Goal: Check status

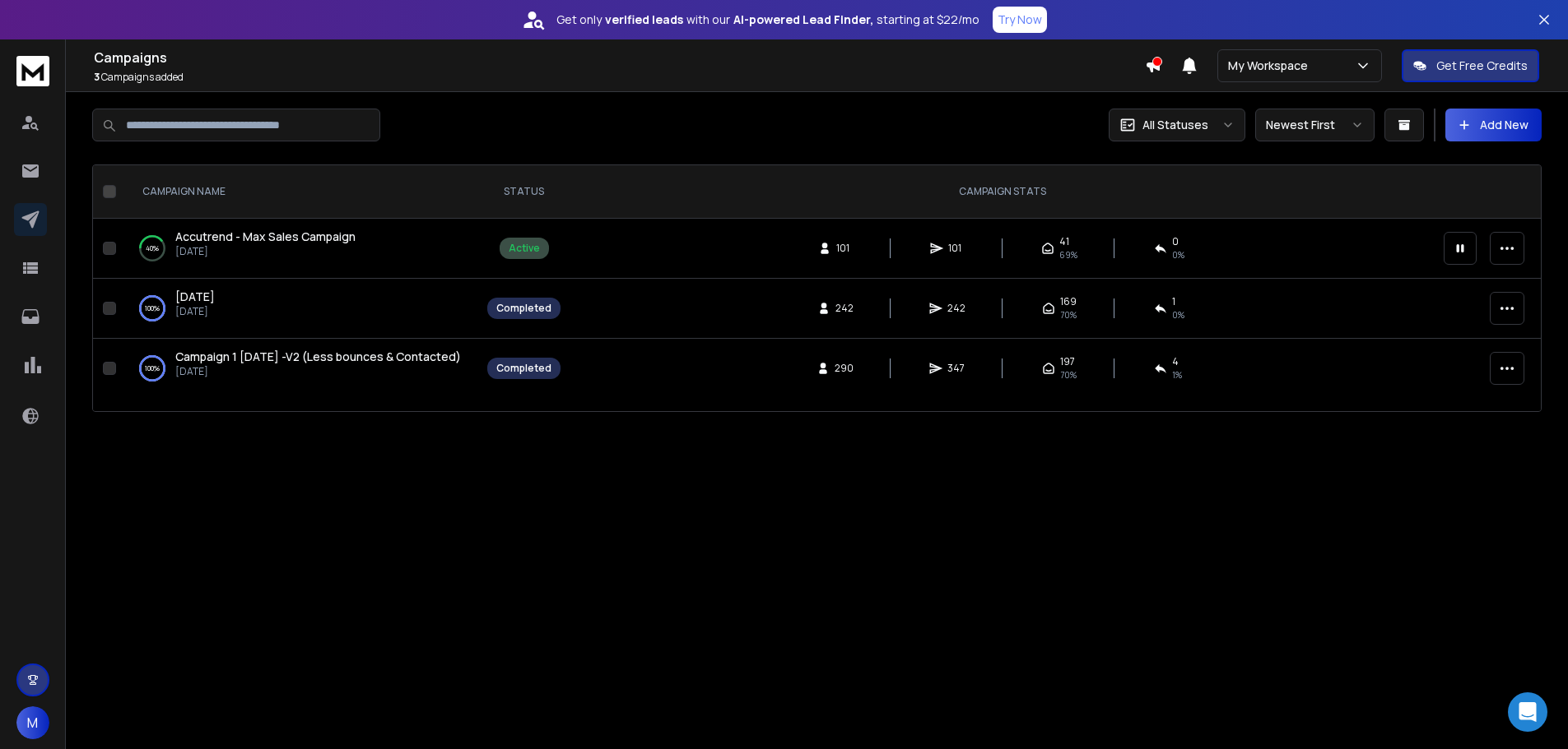
click at [314, 242] on span "Accutrend - Max Sales Campaign" at bounding box center [265, 236] width 180 height 15
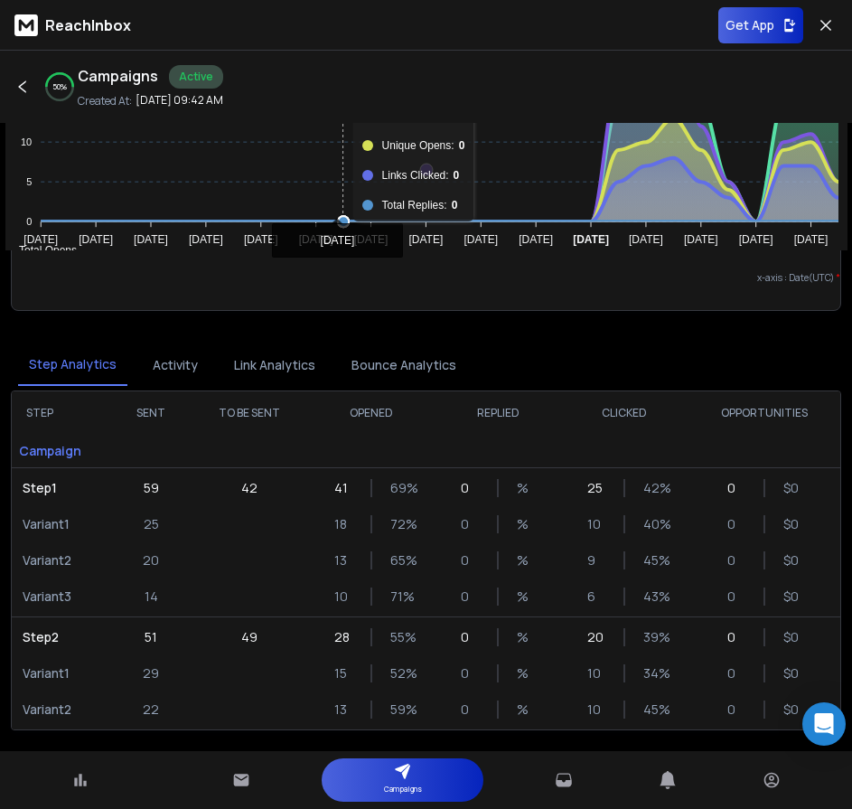
scroll to position [648, 0]
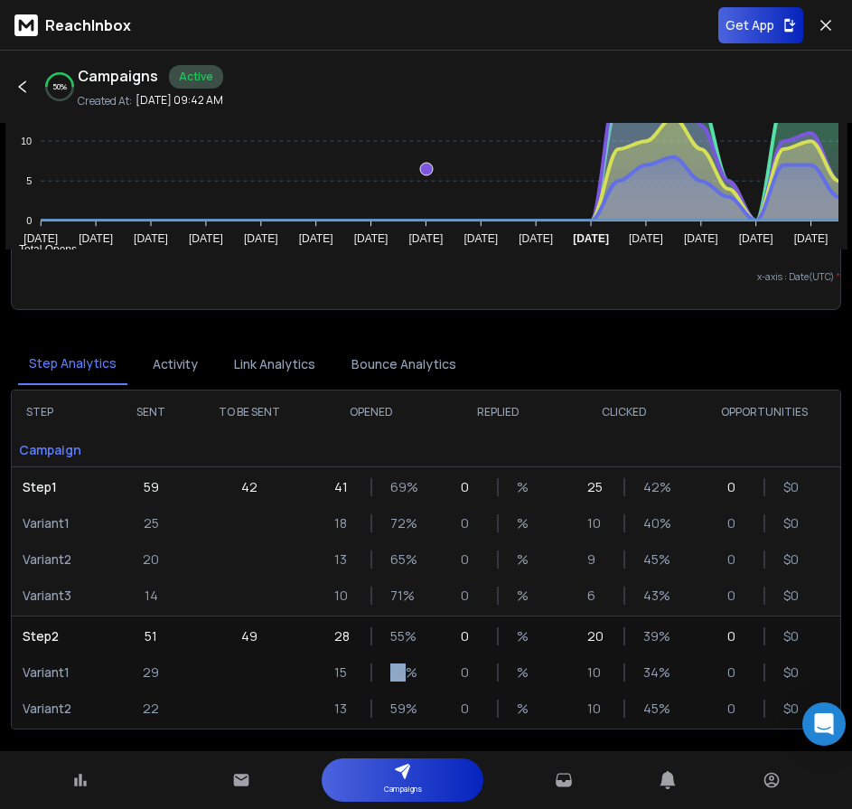
drag, startPoint x: 396, startPoint y: 679, endPoint x: 424, endPoint y: 681, distance: 28.1
click at [421, 681] on div "28 55 % 15 52 % 13 59 %" at bounding box center [372, 672] width 105 height 90
click at [462, 687] on div "0 % 0 % 0 %" at bounding box center [498, 672] width 105 height 90
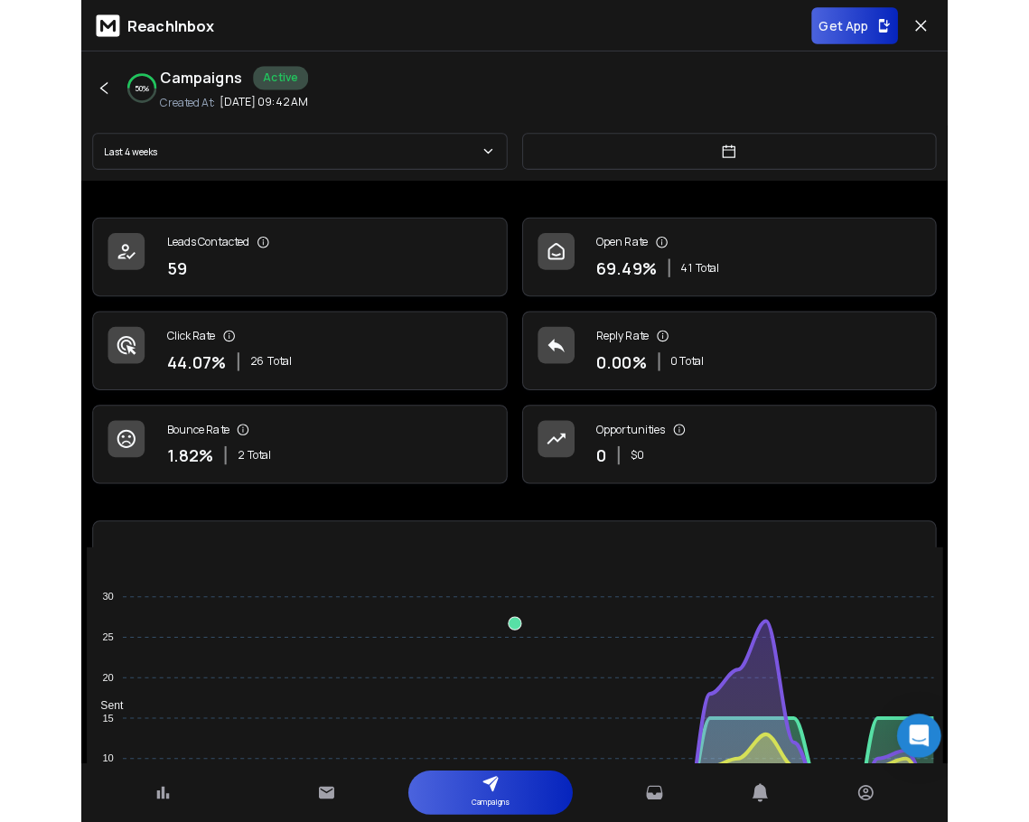
scroll to position [0, 0]
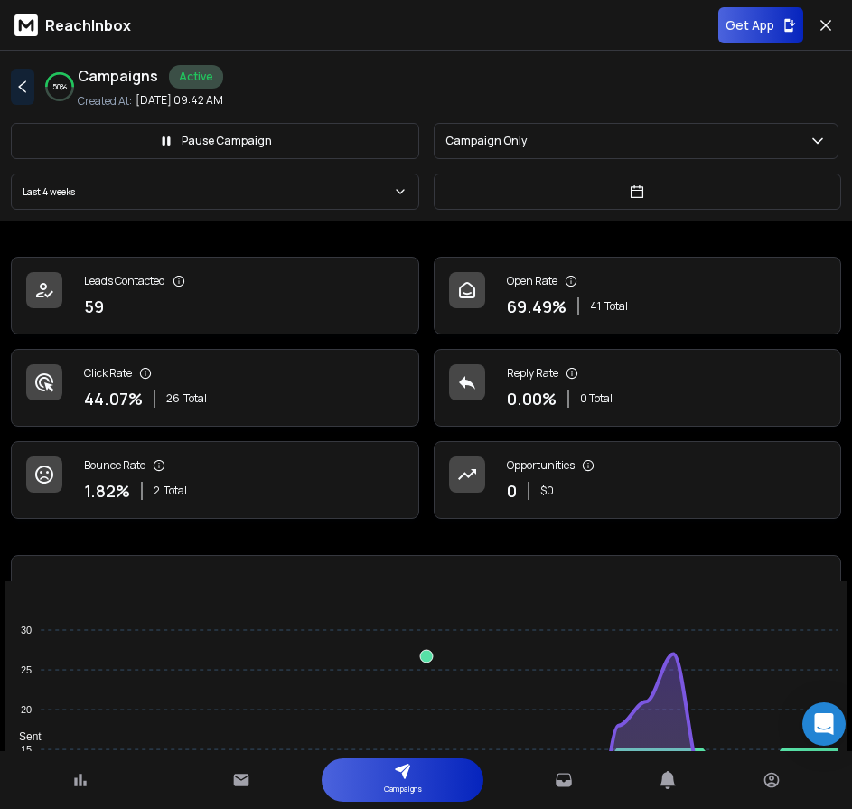
click at [17, 92] on icon at bounding box center [22, 87] width 16 height 16
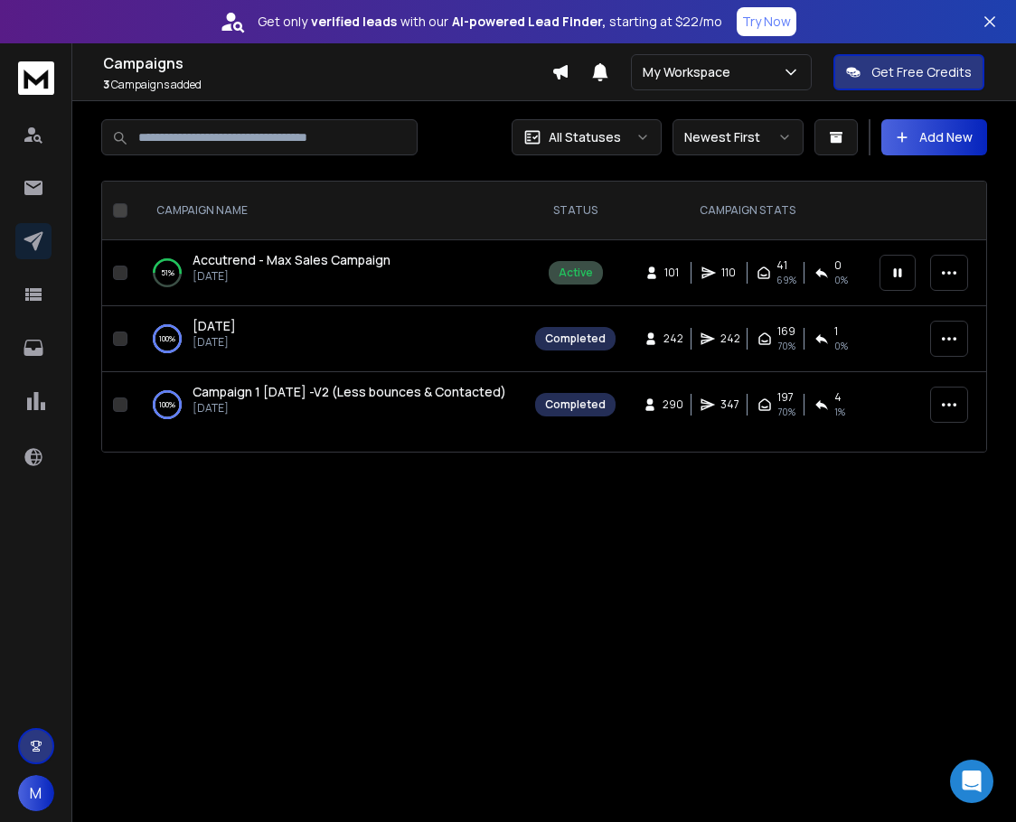
click at [366, 258] on span "Accutrend - Max Sales Campaign" at bounding box center [291, 259] width 198 height 17
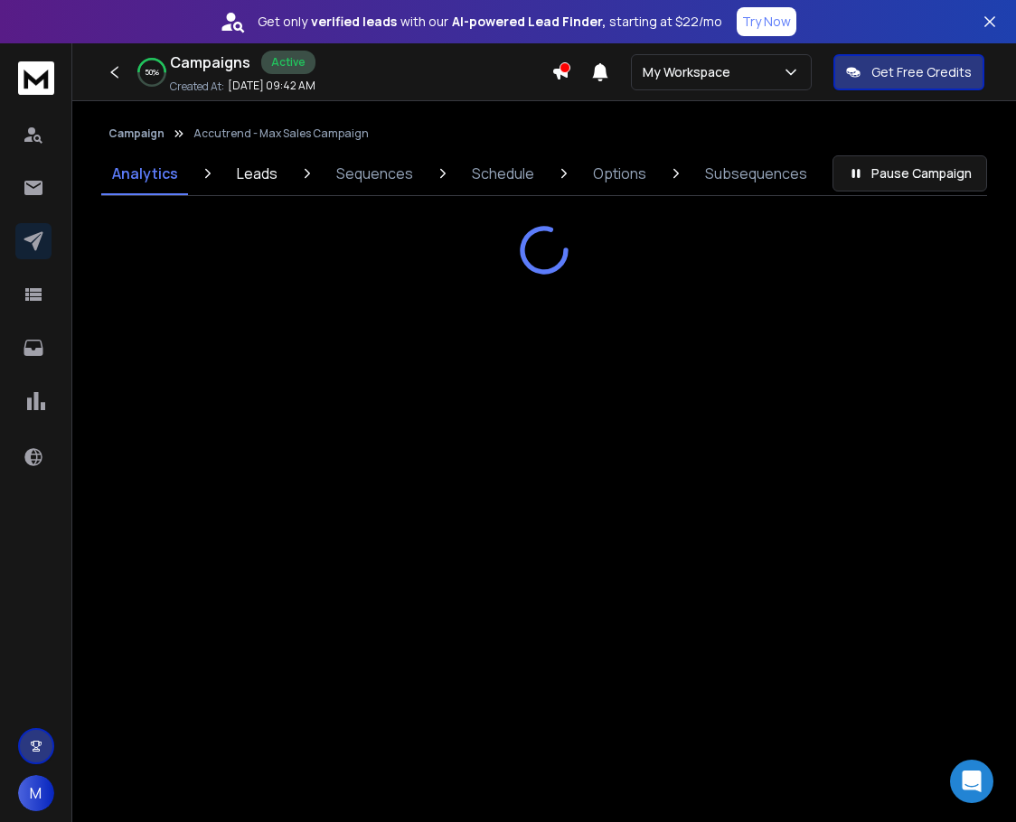
click at [262, 185] on link "Leads" at bounding box center [257, 173] width 62 height 43
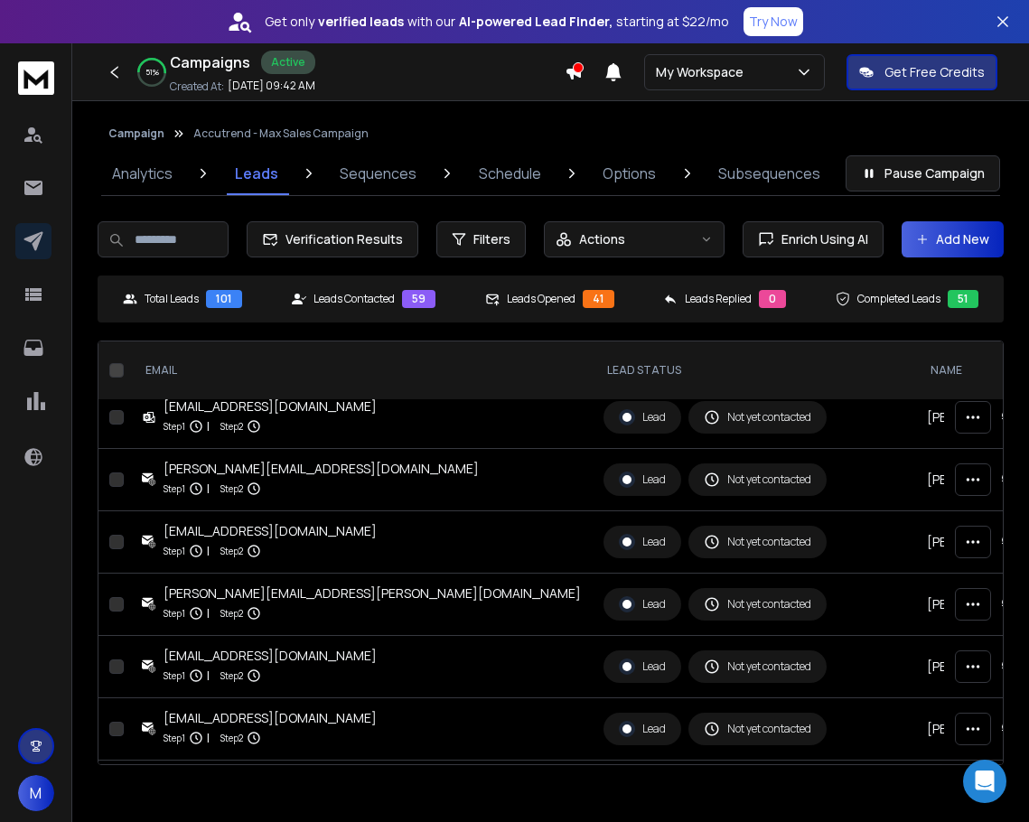
scroll to position [2259, 0]
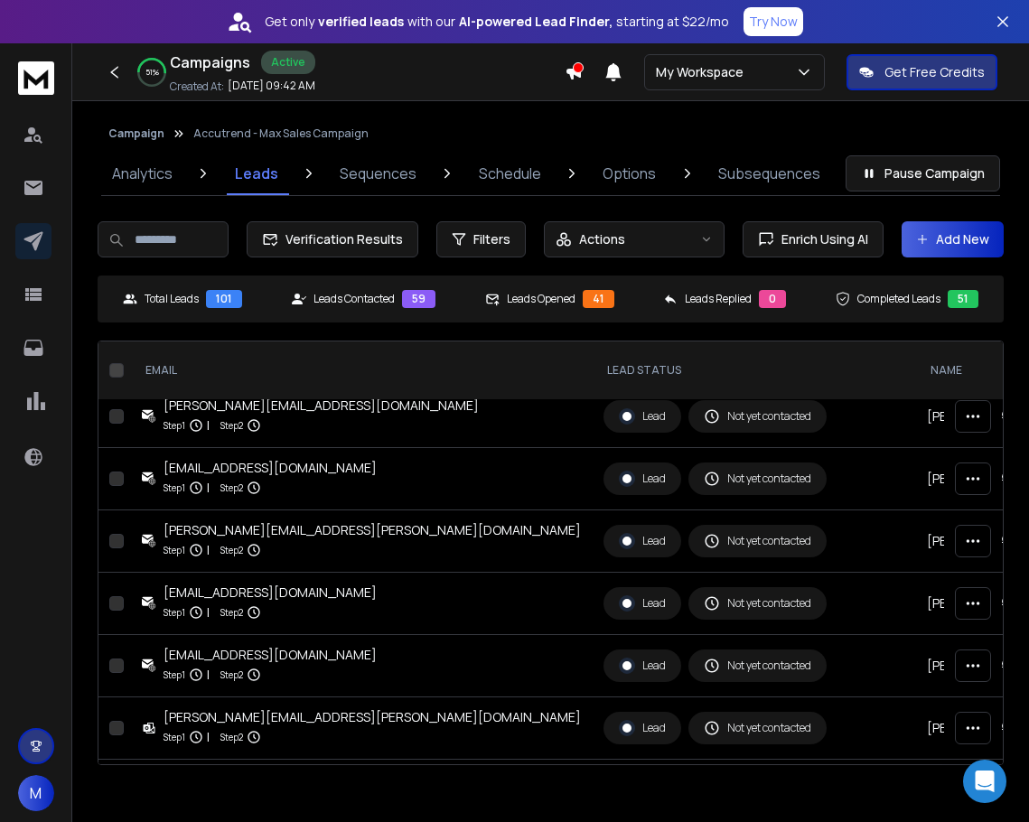
click at [313, 541] on div "Step 1 | Step 2" at bounding box center [373, 550] width 418 height 18
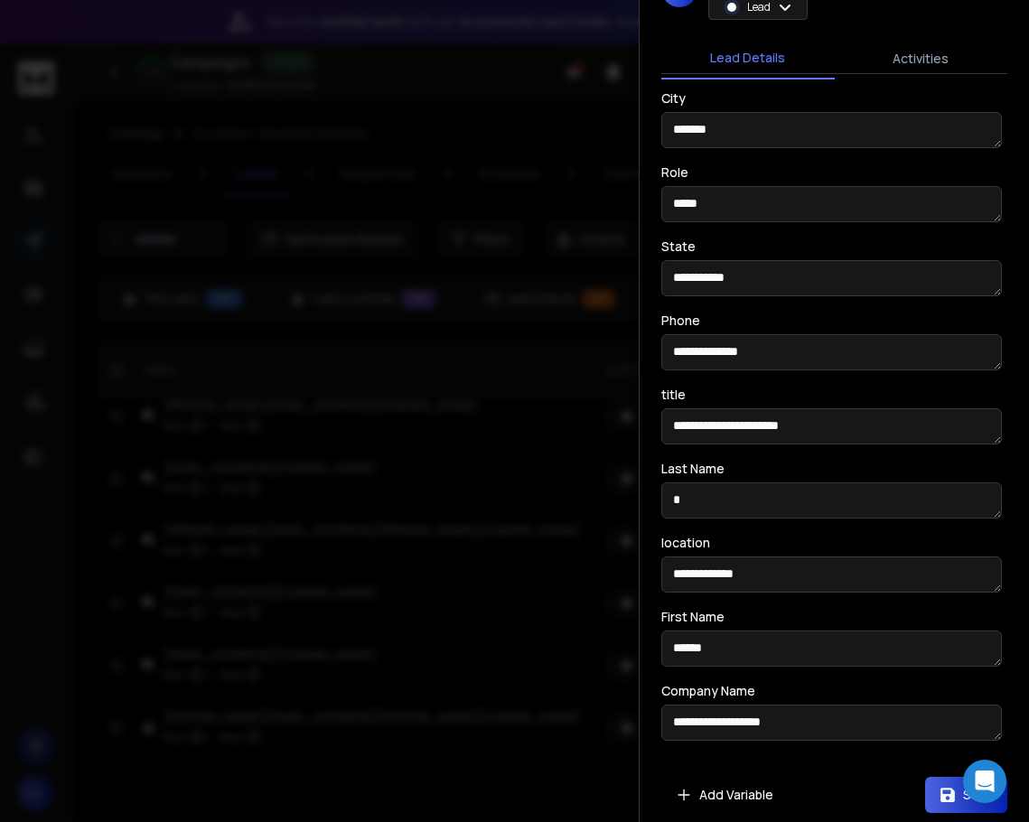
scroll to position [76, 0]
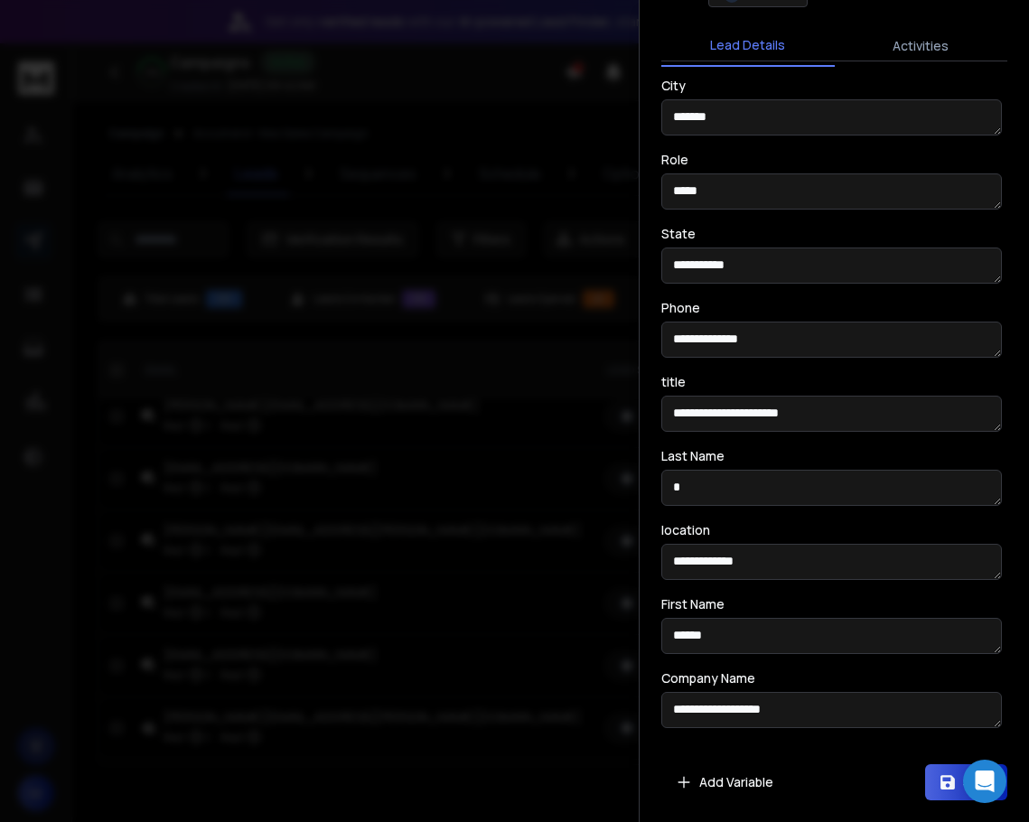
click at [324, 628] on div at bounding box center [514, 411] width 1029 height 822
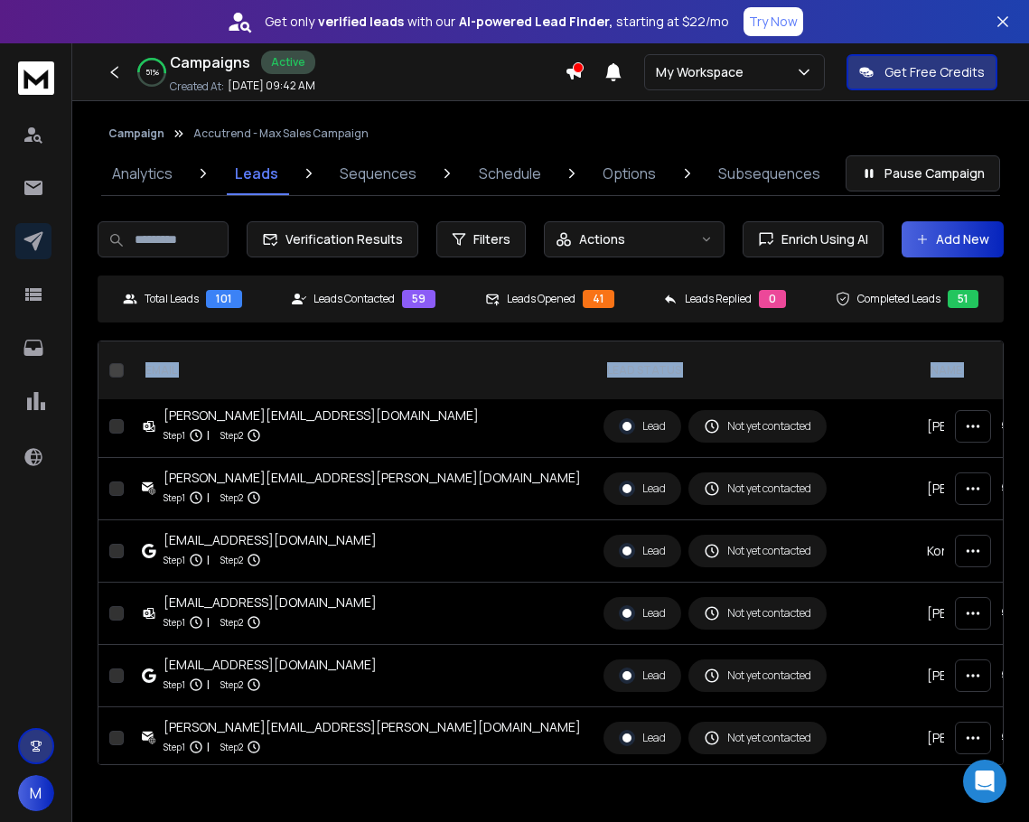
scroll to position [2781, 0]
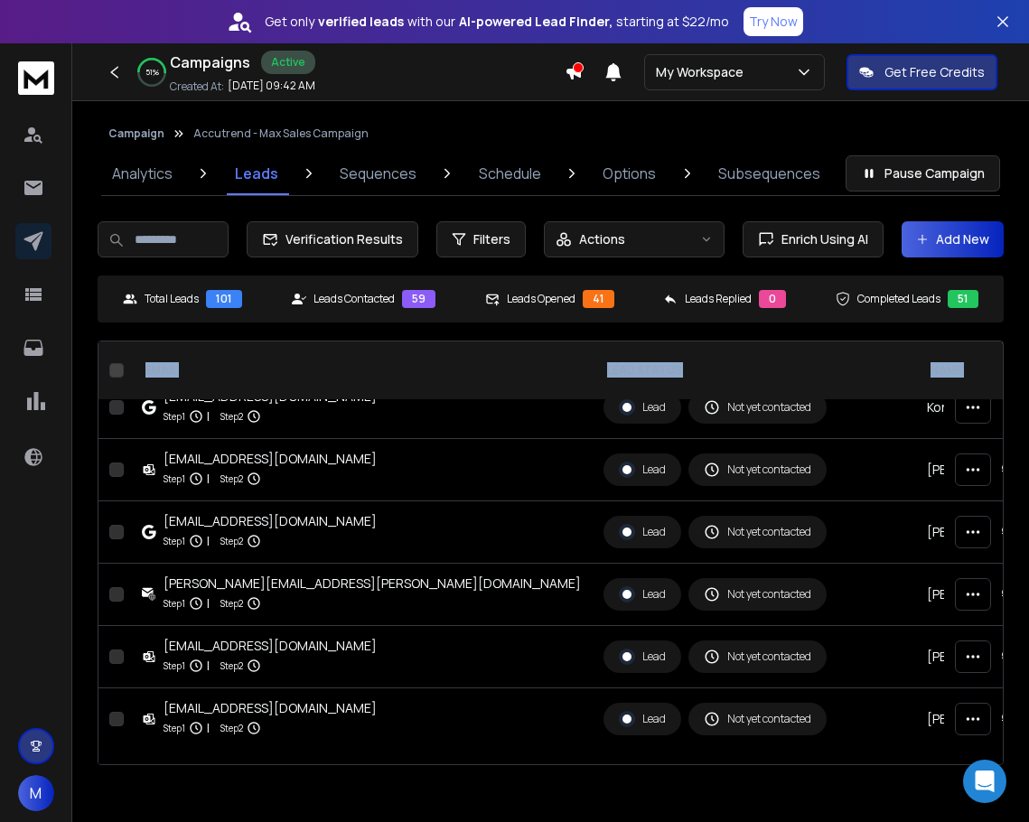
drag, startPoint x: 297, startPoint y: 750, endPoint x: 489, endPoint y: 761, distance: 191.9
click at [489, 761] on div "EMAIL LEAD STATUS NAME City Role State Phone title location Company Name [EMAIL…" at bounding box center [551, 553] width 906 height 425
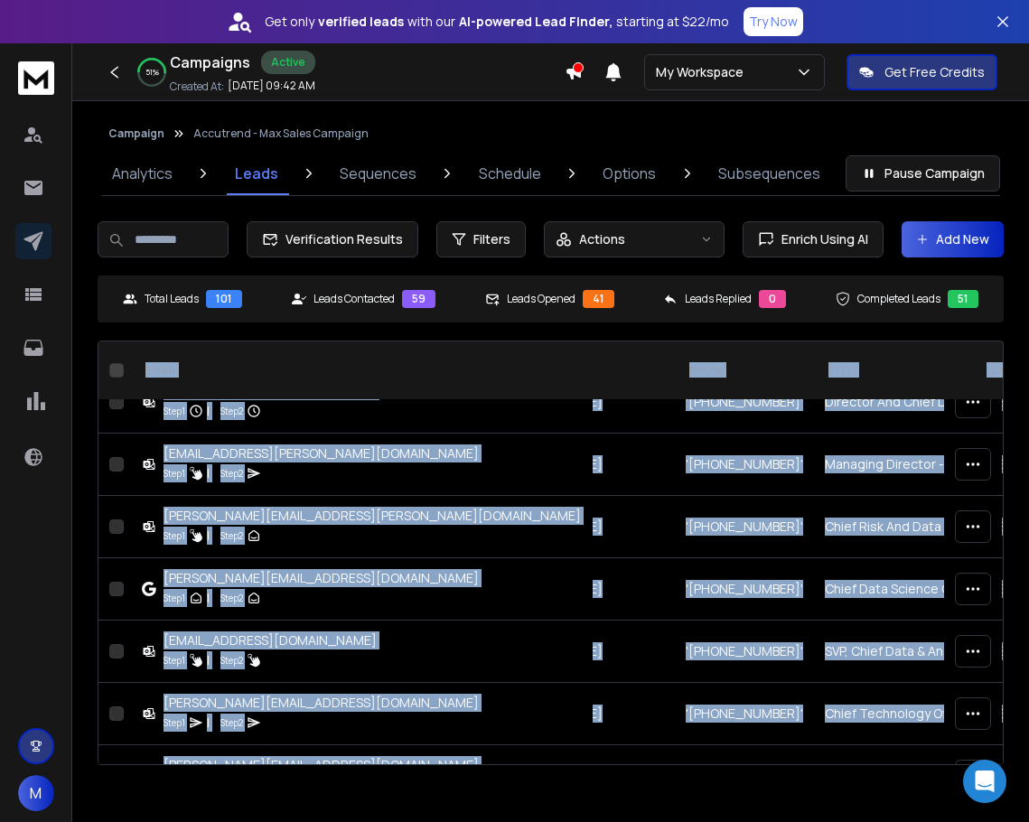
scroll to position [0, 869]
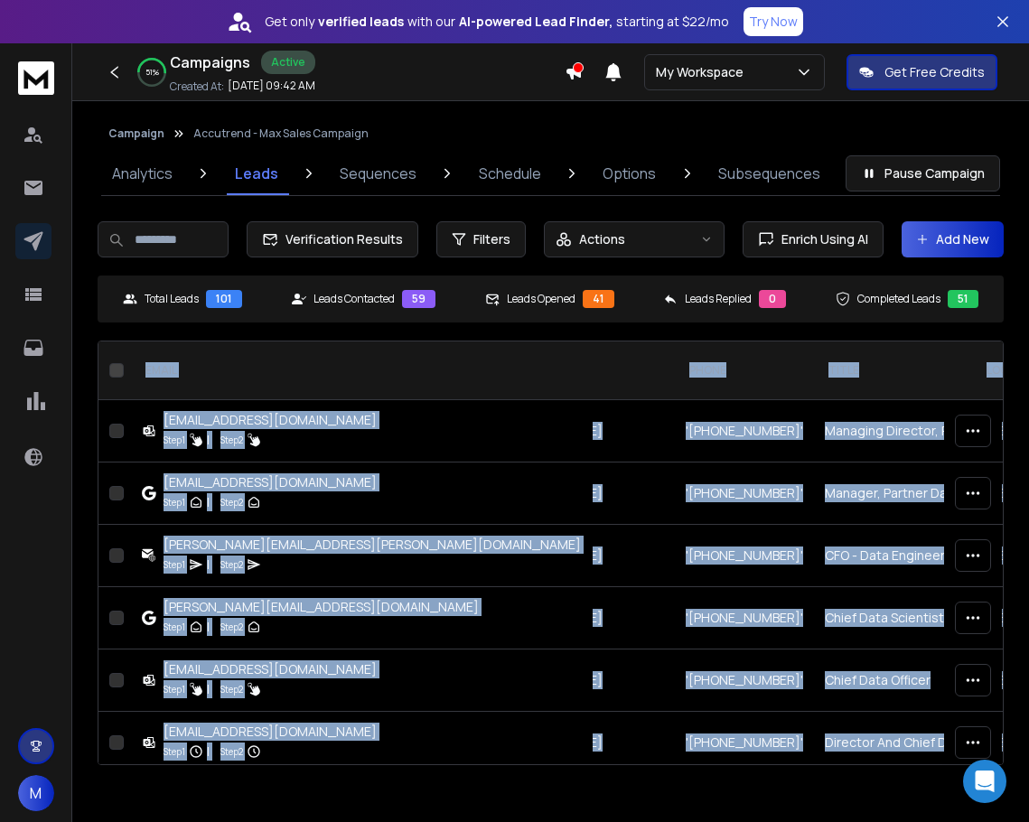
click at [814, 358] on th "title" at bounding box center [893, 371] width 158 height 59
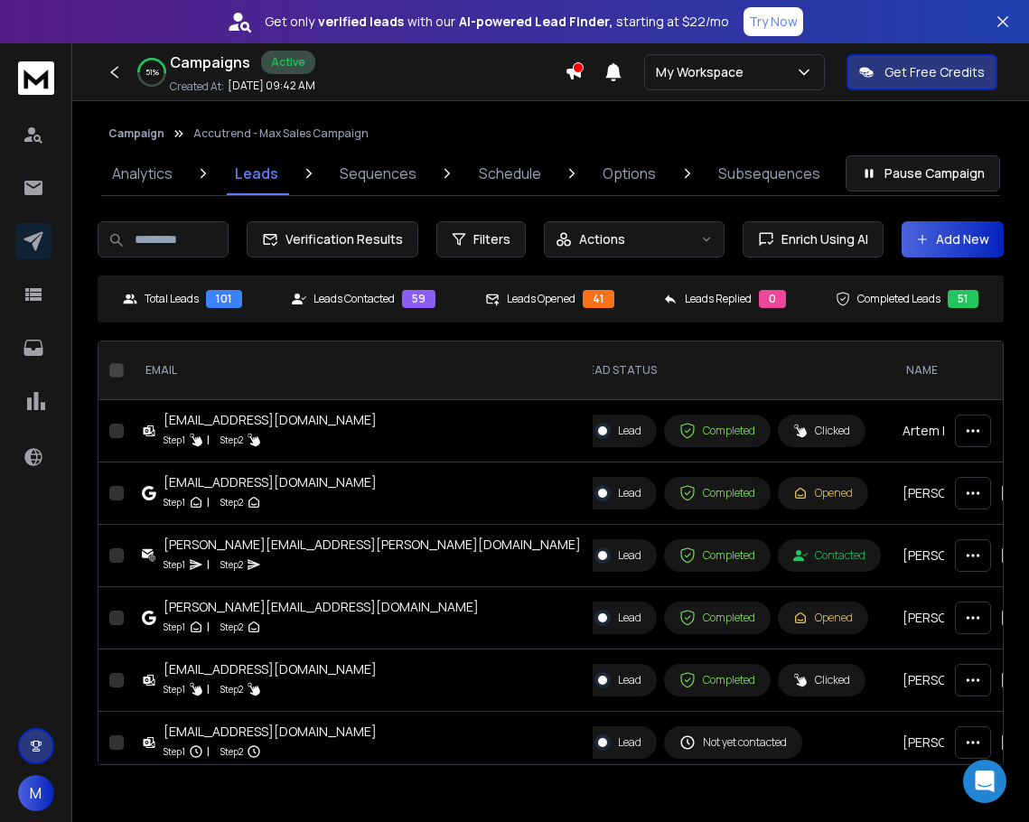
scroll to position [0, 0]
